Goal: Find specific page/section: Find specific page/section

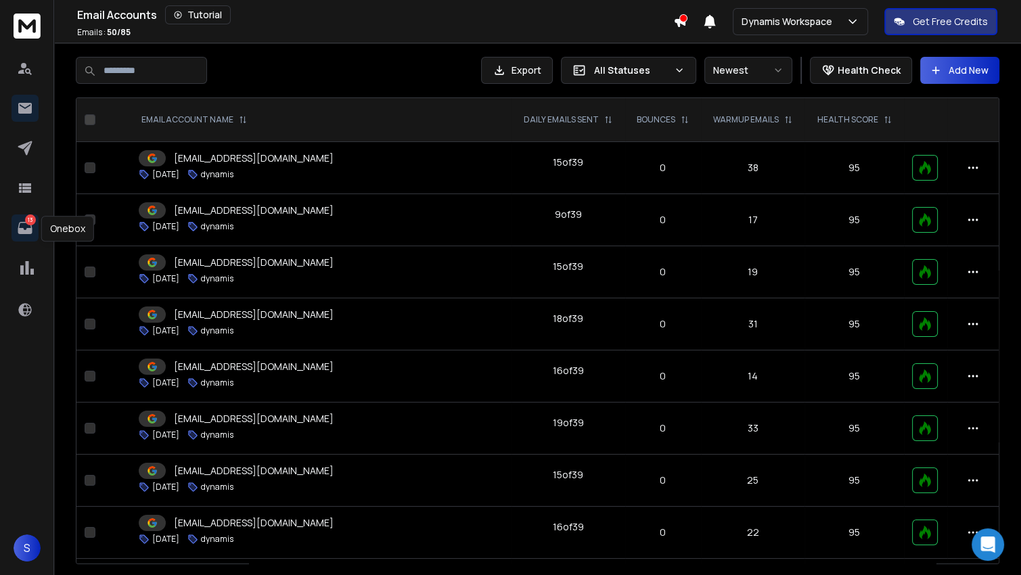
click at [17, 233] on icon at bounding box center [25, 228] width 16 height 16
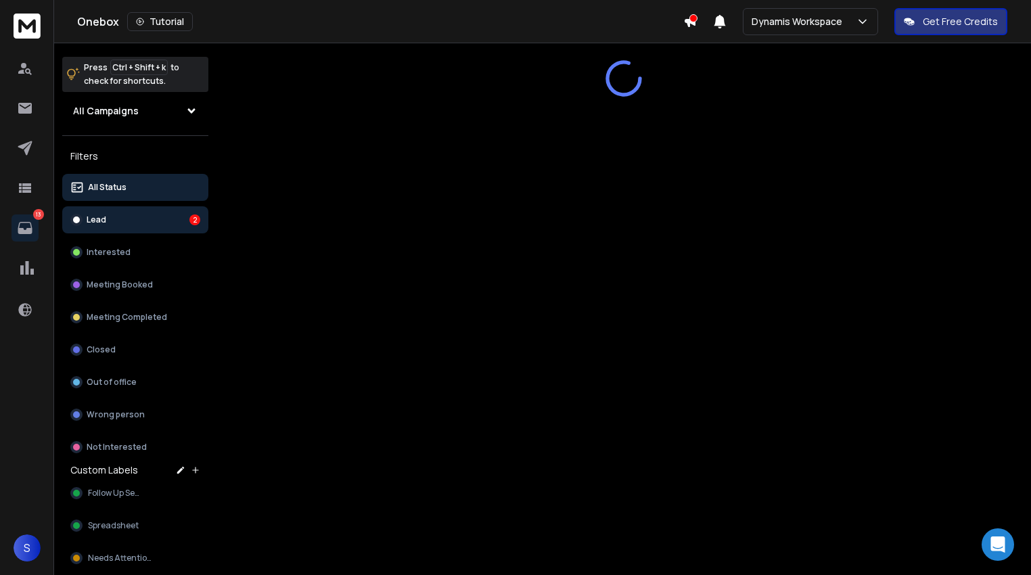
click at [139, 218] on button "Lead 2" at bounding box center [135, 219] width 146 height 27
